Goal: Communication & Community: Participate in discussion

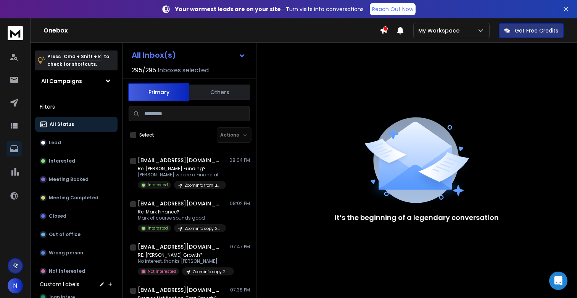
click at [217, 92] on button "Others" at bounding box center [219, 92] width 61 height 17
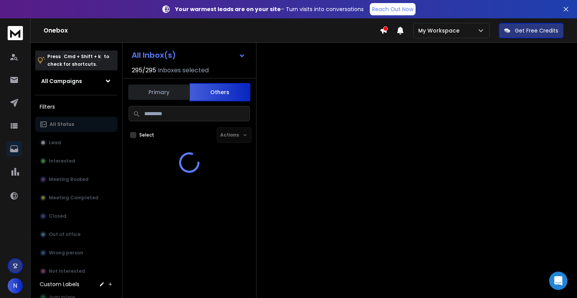
click at [217, 92] on button "Others" at bounding box center [219, 92] width 61 height 18
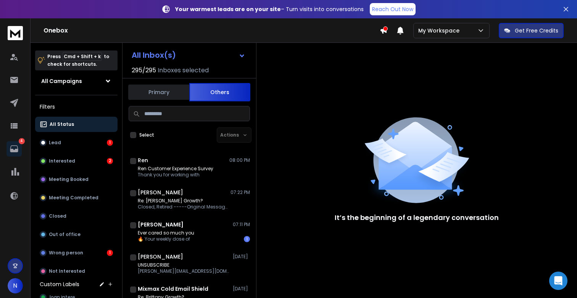
click at [168, 88] on button "Primary" at bounding box center [158, 92] width 61 height 17
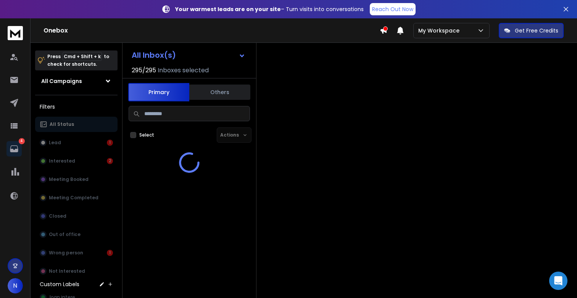
click at [168, 88] on button "Primary" at bounding box center [158, 92] width 61 height 18
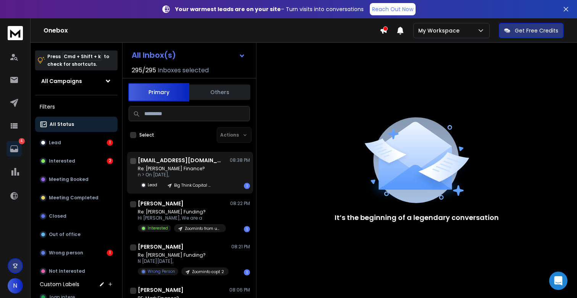
click at [197, 164] on div "[EMAIL_ADDRESS][DOMAIN_NAME] 08:38 PM Re: [PERSON_NAME] Finance? n > On [DATE],…" at bounding box center [194, 172] width 112 height 32
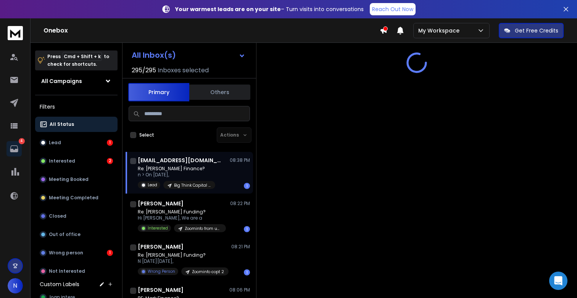
click at [197, 164] on div "[EMAIL_ADDRESS][DOMAIN_NAME] 08:38 PM Re: [PERSON_NAME] Finance? n > On [DATE],…" at bounding box center [194, 172] width 112 height 32
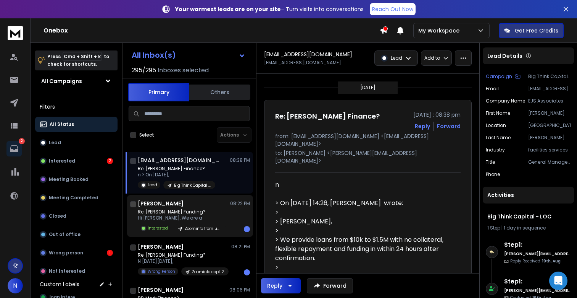
click at [216, 222] on div "Re: [PERSON_NAME] Funding? Hi [PERSON_NAME], We are a Interested Zoominfo from …" at bounding box center [182, 220] width 88 height 23
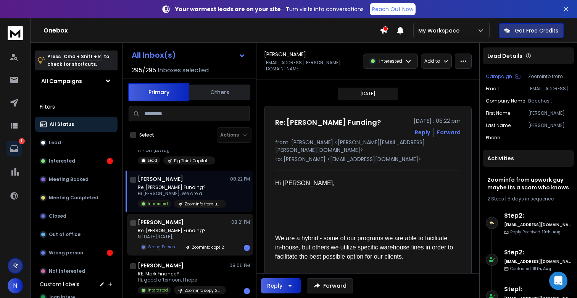
scroll to position [34, 0]
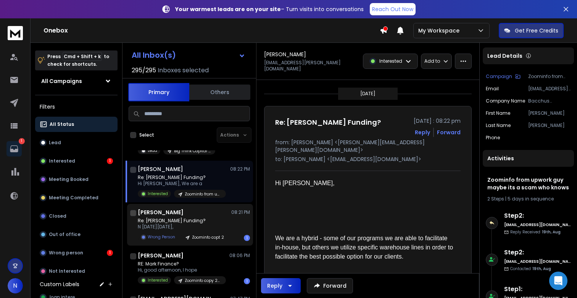
click at [212, 212] on div "[PERSON_NAME] 08:21 PM" at bounding box center [194, 212] width 112 height 8
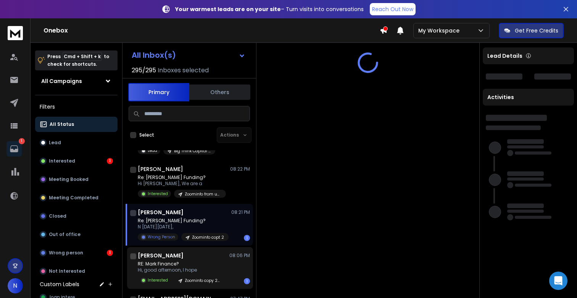
click at [216, 260] on p "RE: Mark Finance?" at bounding box center [182, 263] width 88 height 6
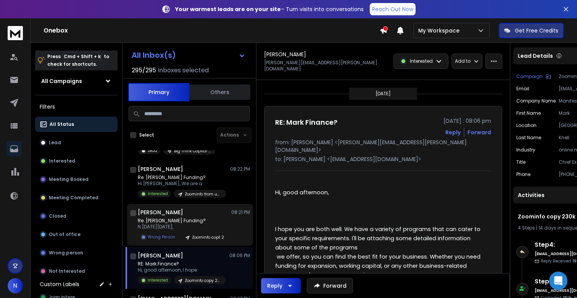
scroll to position [89, 0]
